Goal: Check status

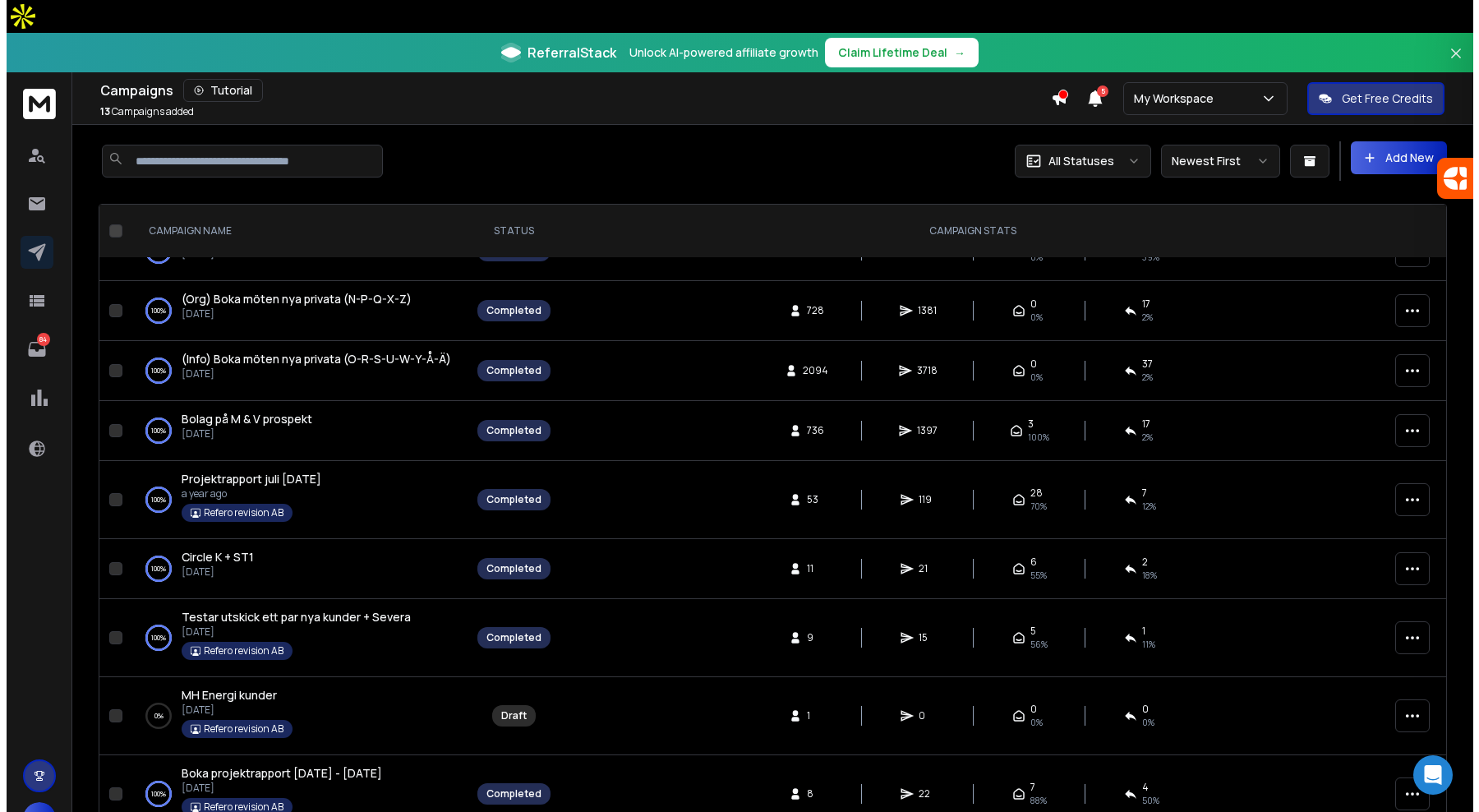
scroll to position [280, 0]
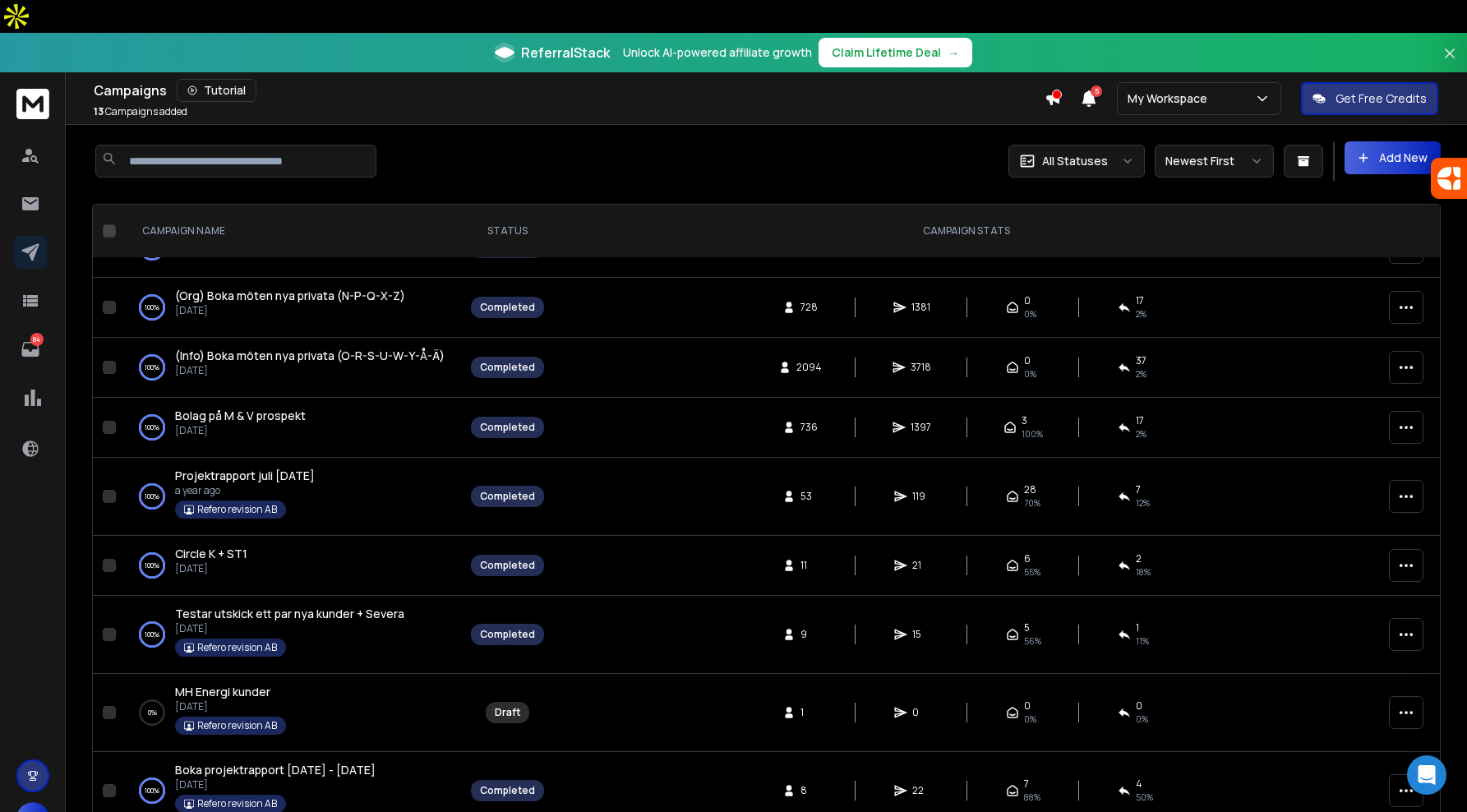
click at [304, 467] on span "Projektrapport juli 24 - juni 25" at bounding box center [245, 475] width 139 height 16
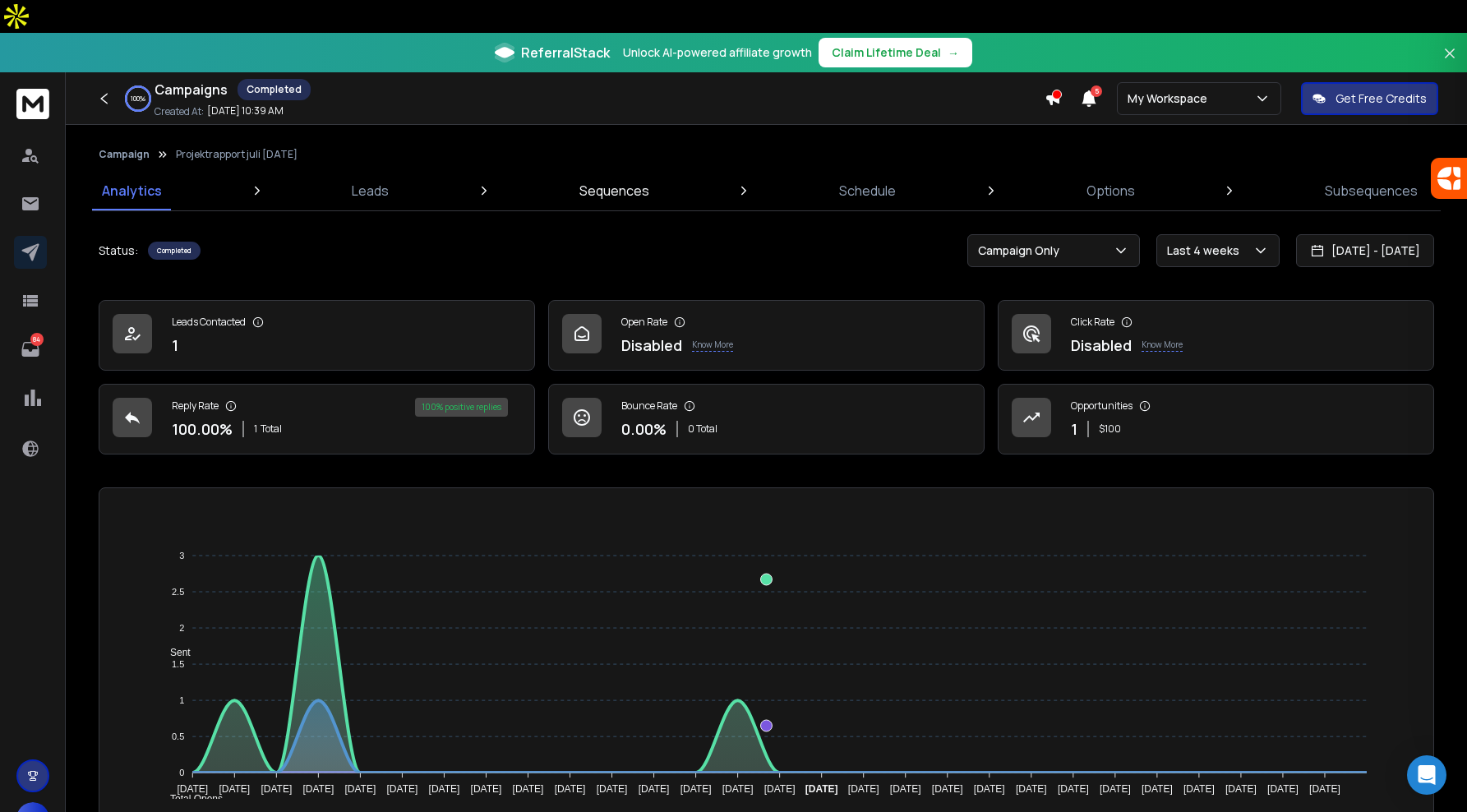
click at [609, 181] on p "Sequences" at bounding box center [614, 191] width 70 height 20
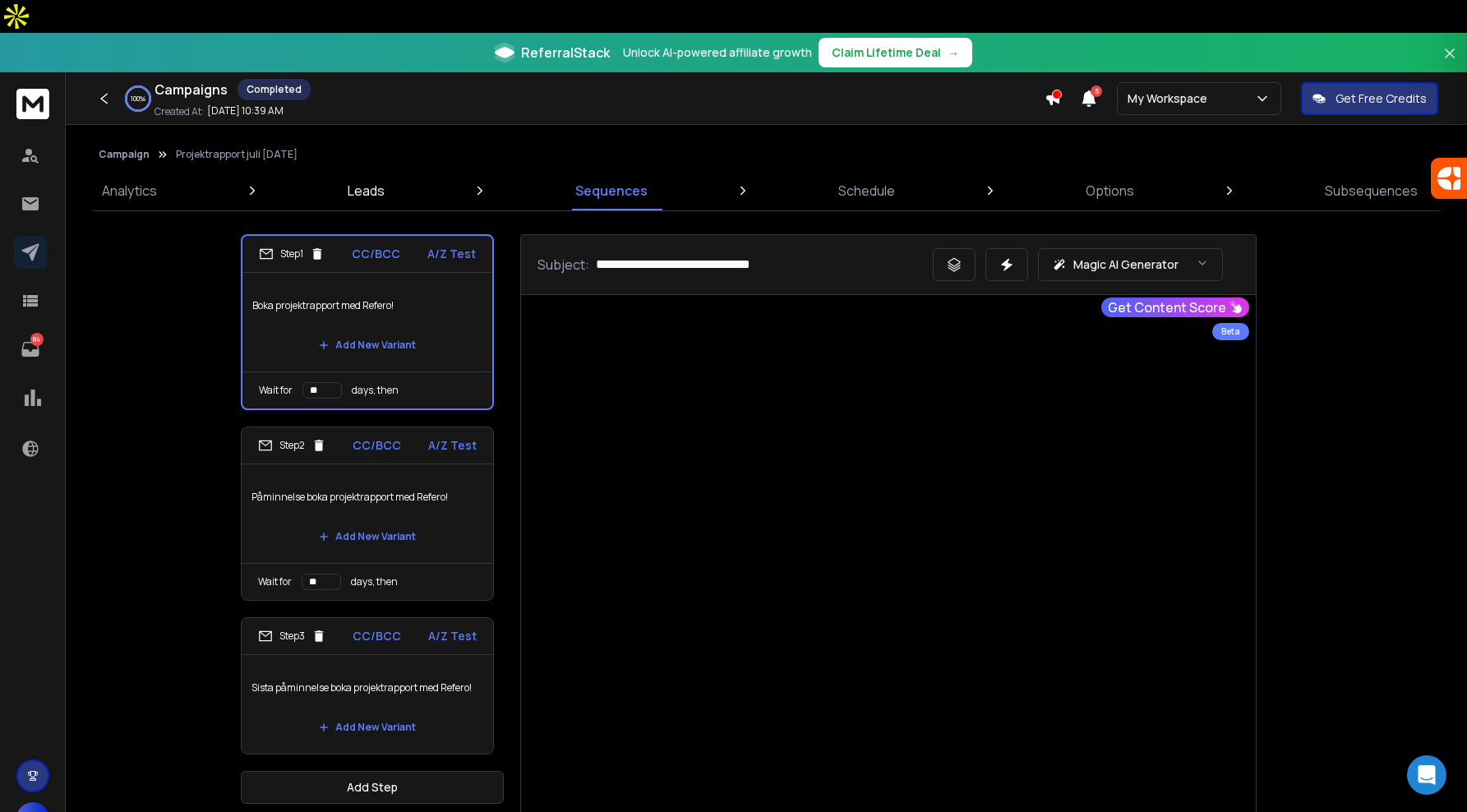
click at [368, 181] on p "Leads" at bounding box center [366, 191] width 37 height 20
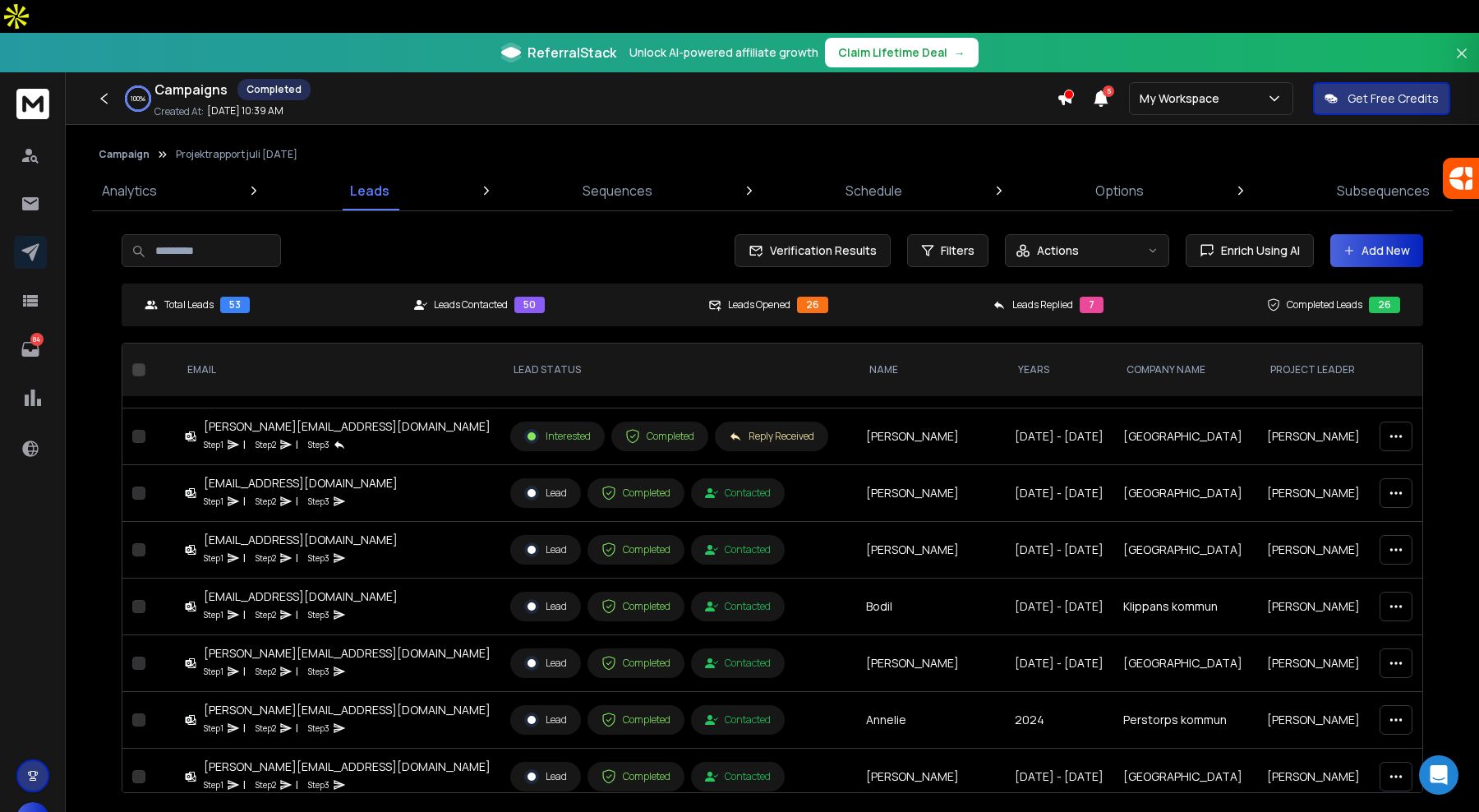
scroll to position [1971, 0]
